Goal: Task Accomplishment & Management: Manage account settings

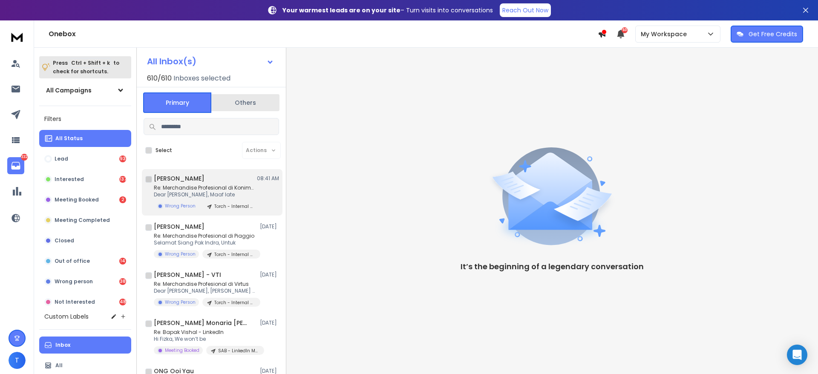
click at [222, 190] on p "Re: Merchandise Profesional di Konimex" at bounding box center [205, 187] width 102 height 7
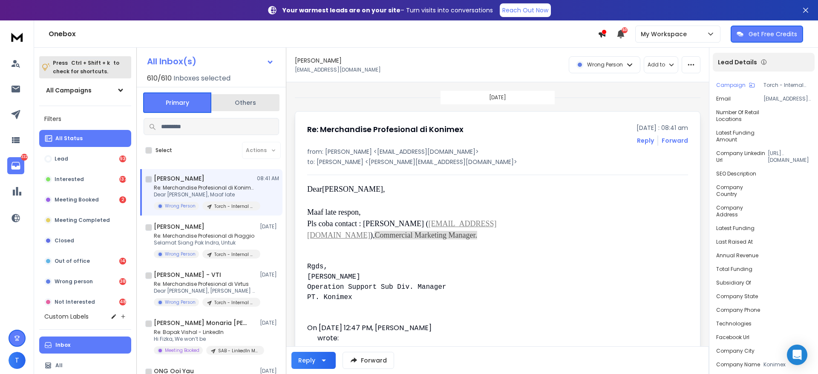
click at [496, 223] on link "[EMAIL_ADDRESS][DOMAIN_NAME]" at bounding box center [401, 229] width 189 height 20
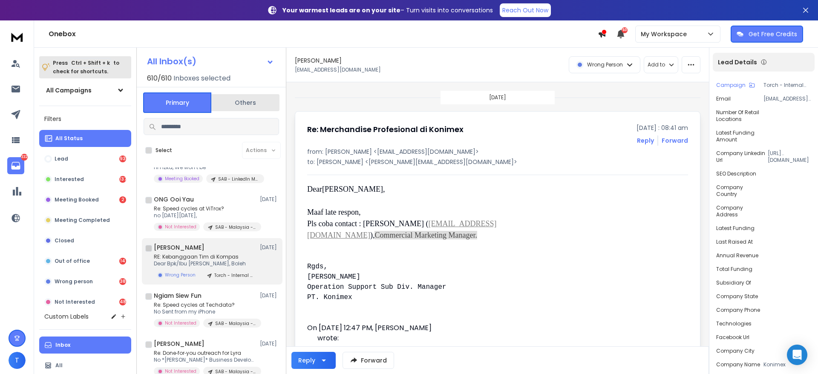
scroll to position [192, 0]
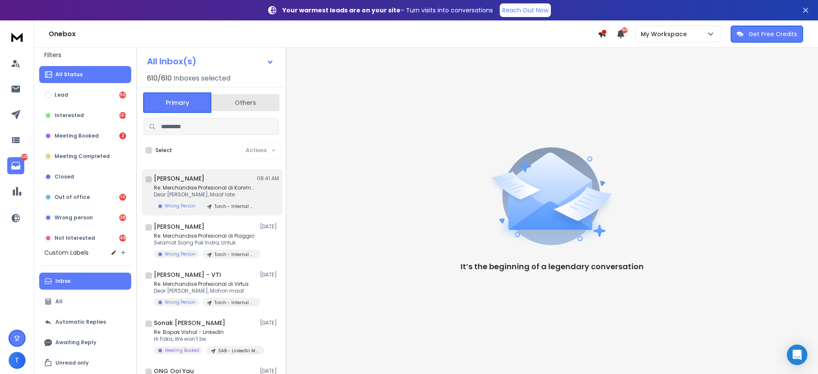
drag, startPoint x: 194, startPoint y: 216, endPoint x: 210, endPoint y: 205, distance: 20.0
click at [195, 215] on div "Agus Sutanto 08:41 AM Re: Merchandise Profesional di Konimex Dear Indra Septian…" at bounding box center [211, 305] width 149 height 277
click at [210, 205] on icon at bounding box center [210, 205] width 7 height 7
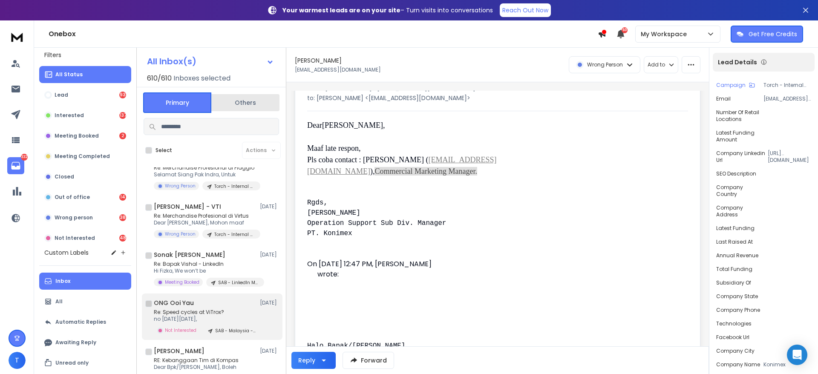
scroll to position [192, 0]
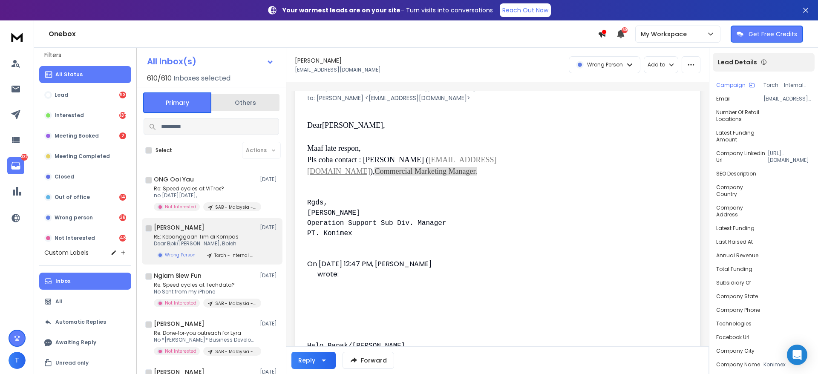
click at [173, 232] on div "Denny 11 Aug RE: Kebanggaan Tim di Kompas Dear Bpk/Ibu Indra Septiandri, Boleh …" at bounding box center [216, 241] width 125 height 36
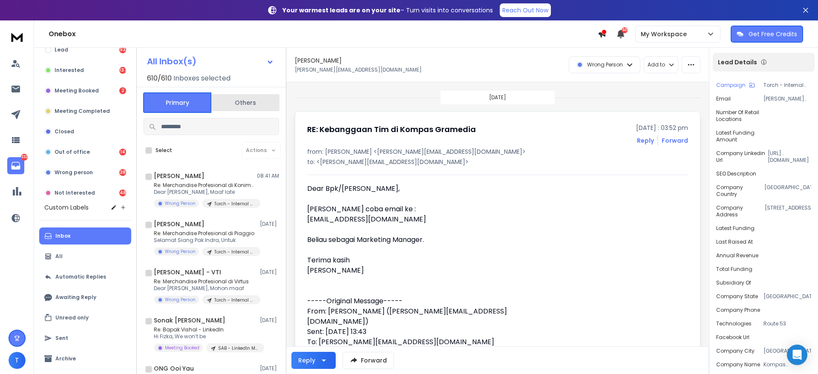
scroll to position [0, 0]
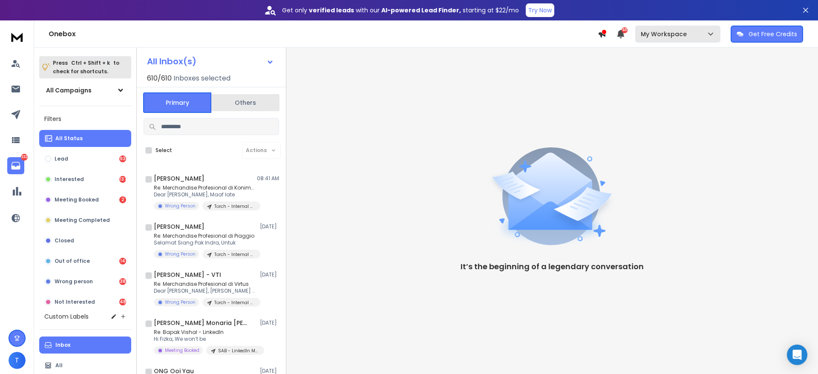
click at [670, 32] on p "My Workspace" at bounding box center [664, 34] width 49 height 9
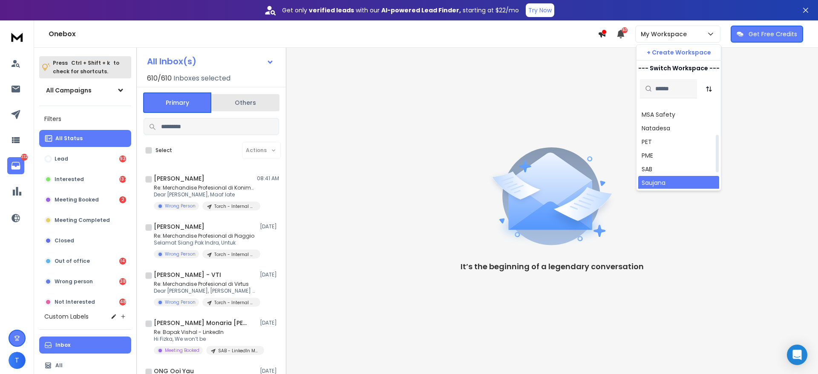
scroll to position [106, 0]
click at [689, 170] on div "TORCH" at bounding box center [678, 168] width 81 height 14
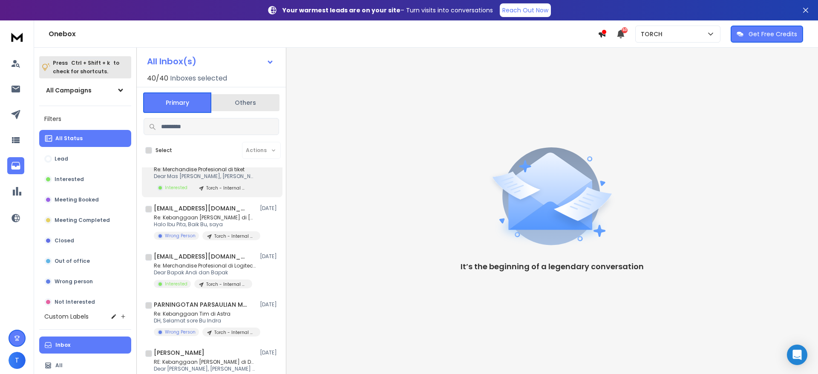
scroll to position [447, 0]
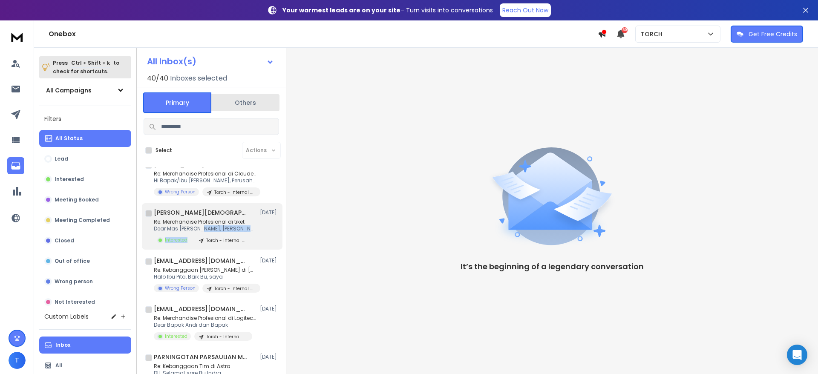
click at [197, 232] on div "Yani Syamsiah 08 Aug Re: Merchandise Profesional di tiket Dear Mas Indra, Terim…" at bounding box center [212, 226] width 141 height 46
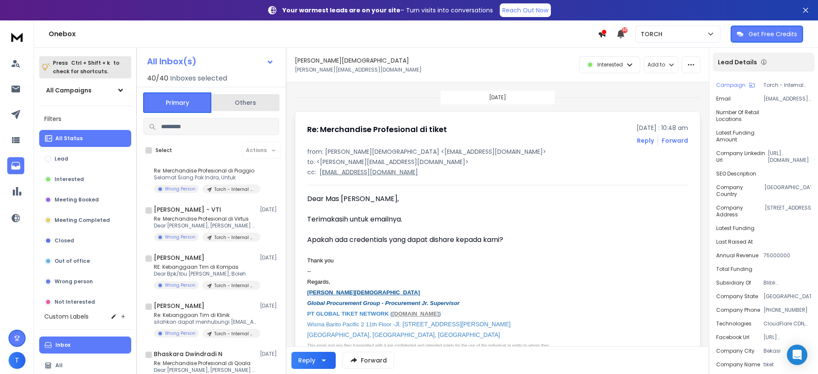
scroll to position [64, 0]
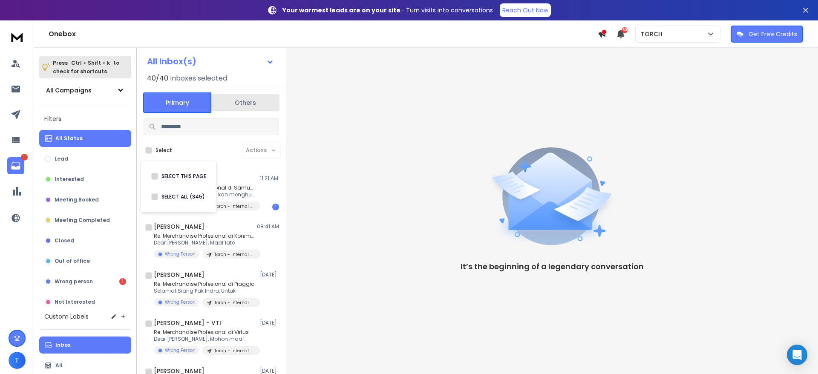
click at [187, 193] on label "SELECT ALL (345)" at bounding box center [182, 196] width 43 height 7
click at [242, 182] on div "Raras Sinthiarini 11:21 AM" at bounding box center [216, 178] width 125 height 9
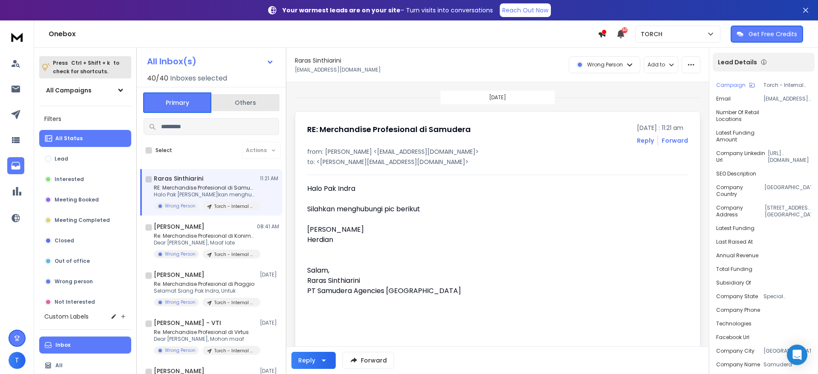
click at [669, 26] on button "TORCH" at bounding box center [677, 34] width 85 height 17
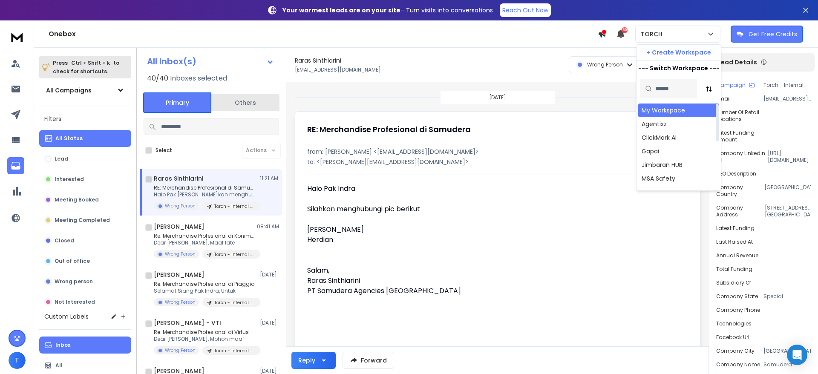
click at [675, 109] on div "My Workspace" at bounding box center [662, 110] width 43 height 9
